Goal: Task Accomplishment & Management: Use online tool/utility

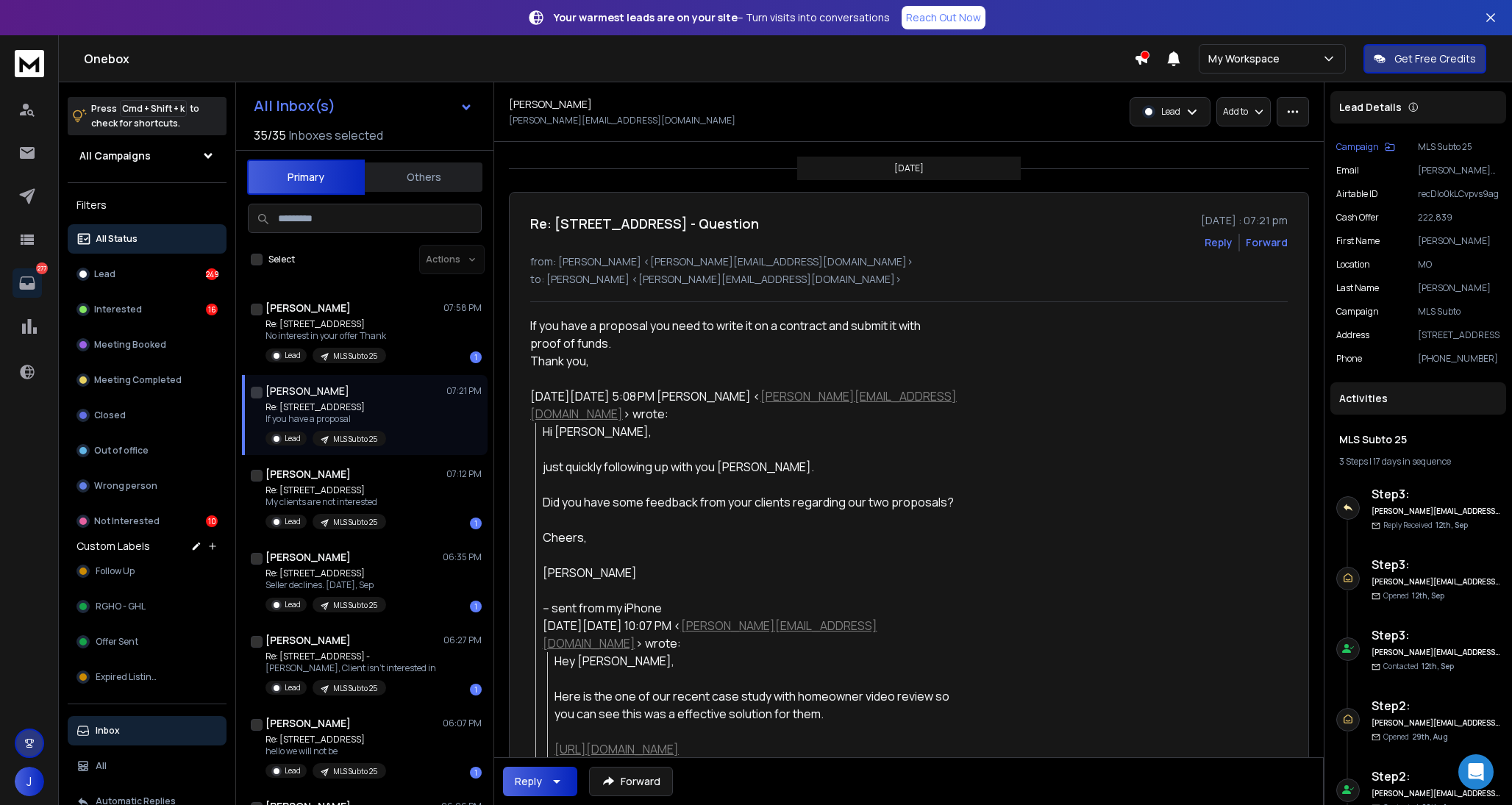
scroll to position [39, 0]
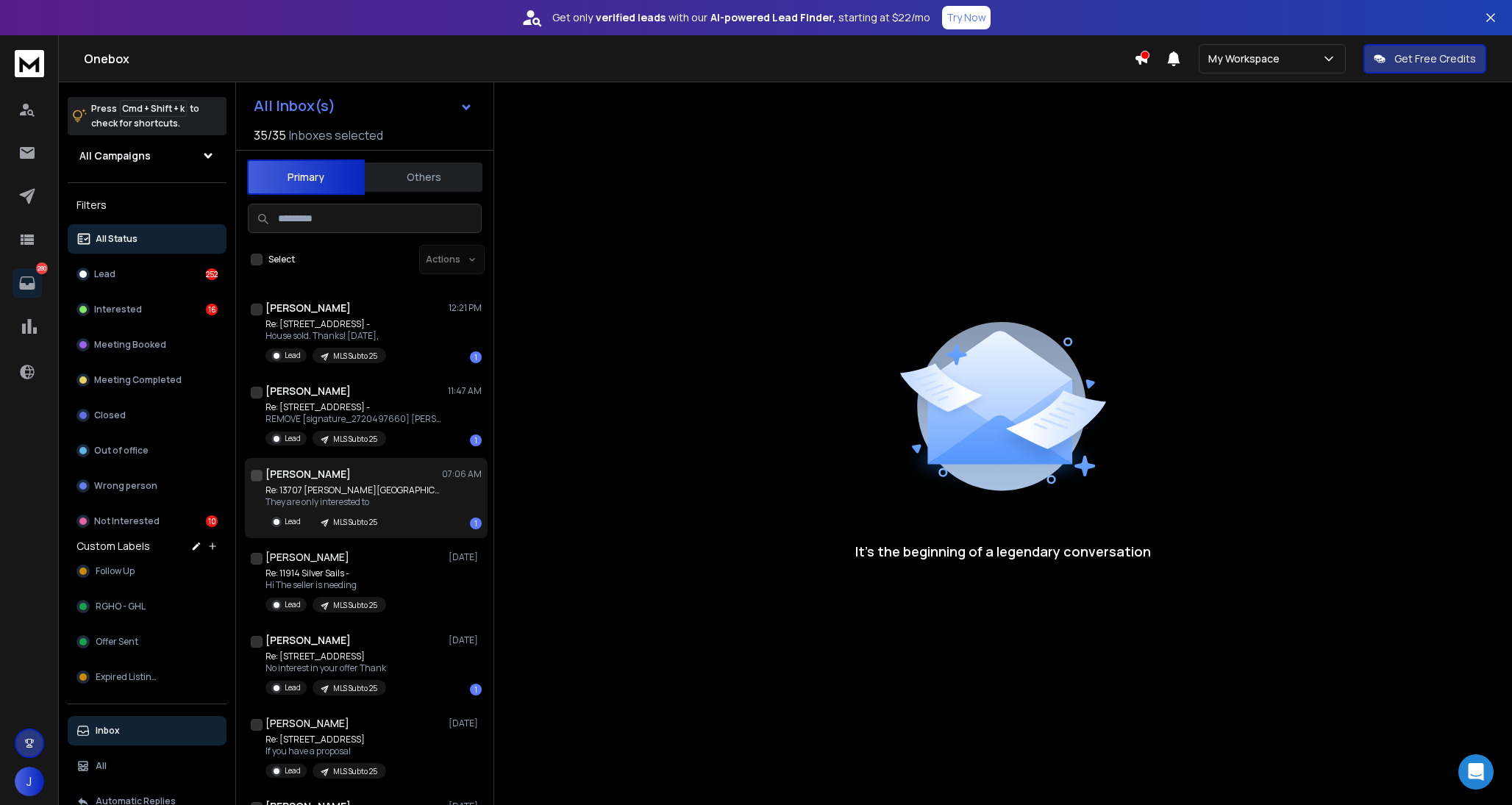
click at [410, 497] on div "Re: [GEOGRAPHIC_DATA][PERSON_NAME] - They are only interested to Lead MLS Subto…" at bounding box center [373, 507] width 216 height 44
